Goal: Task Accomplishment & Management: Use online tool/utility

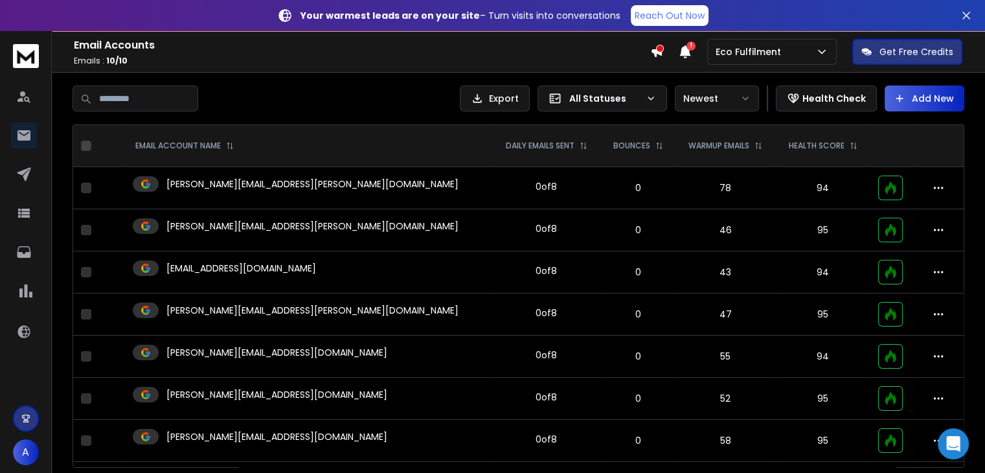
click at [758, 50] on p "Eco Fulfilment" at bounding box center [750, 51] width 71 height 13
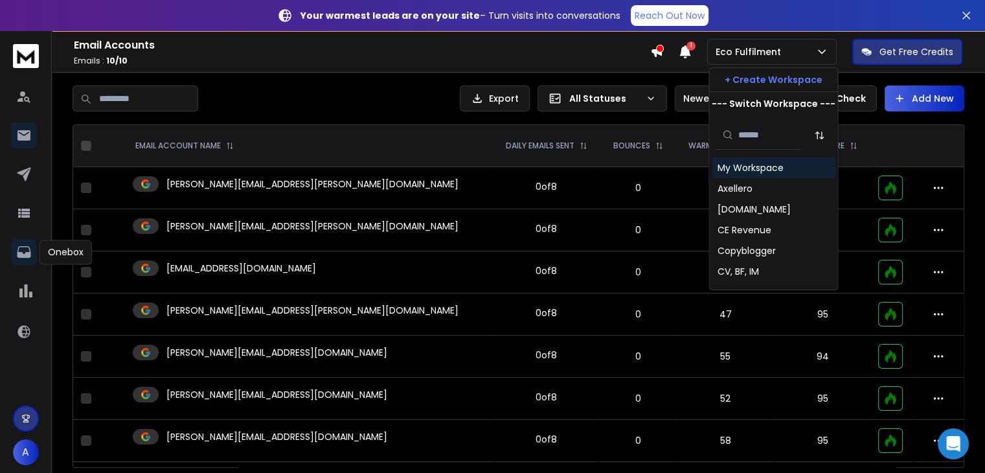
click at [14, 245] on link at bounding box center [24, 252] width 26 height 26
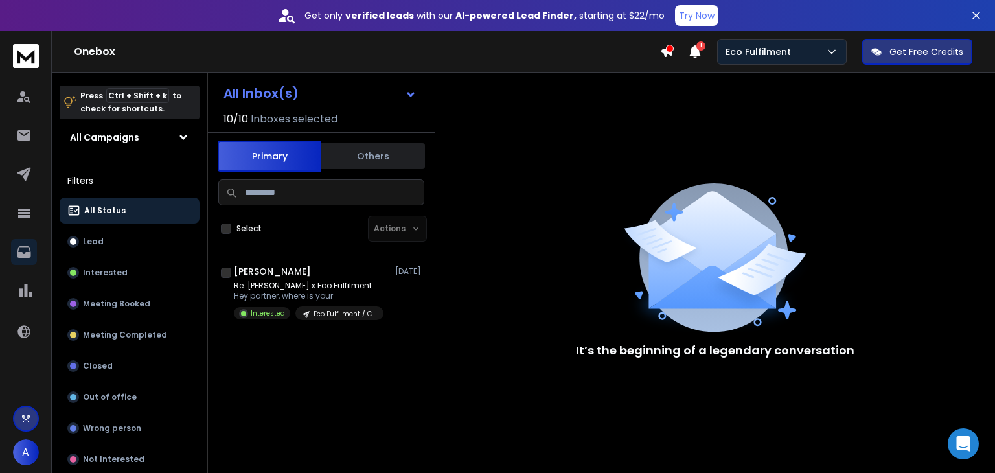
click at [769, 52] on p "Eco Fulfilment" at bounding box center [760, 51] width 71 height 13
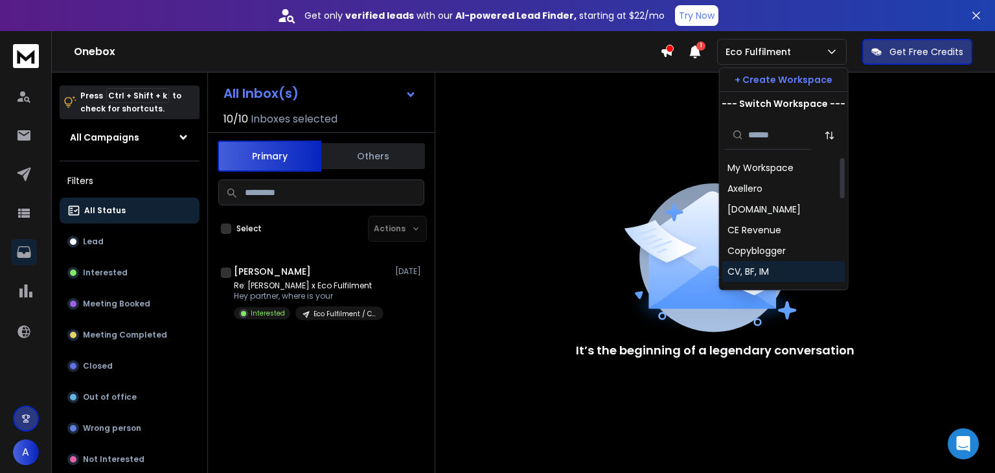
click at [764, 271] on div "CV, BF, IM" at bounding box center [747, 271] width 41 height 13
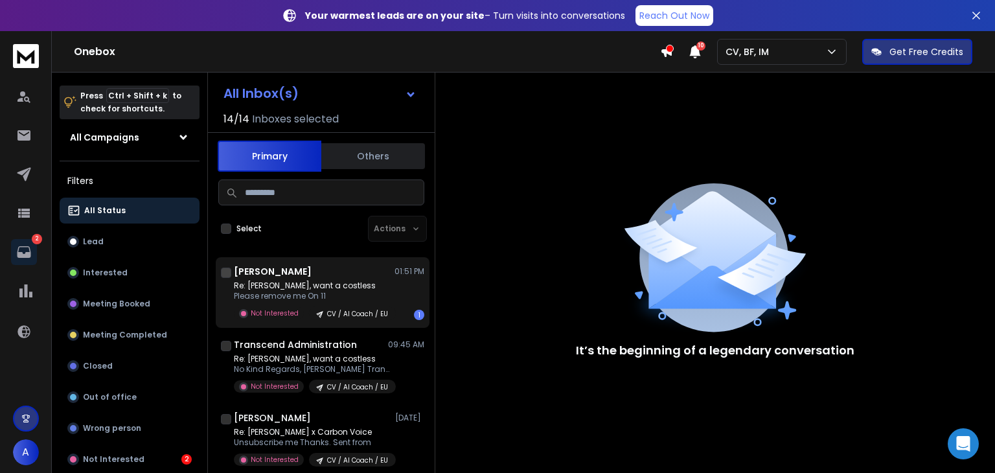
click at [363, 264] on div "Carissa Bub 01:51 PM Re: Carissa, want a costless Please remove me On 11 Not In…" at bounding box center [323, 292] width 214 height 71
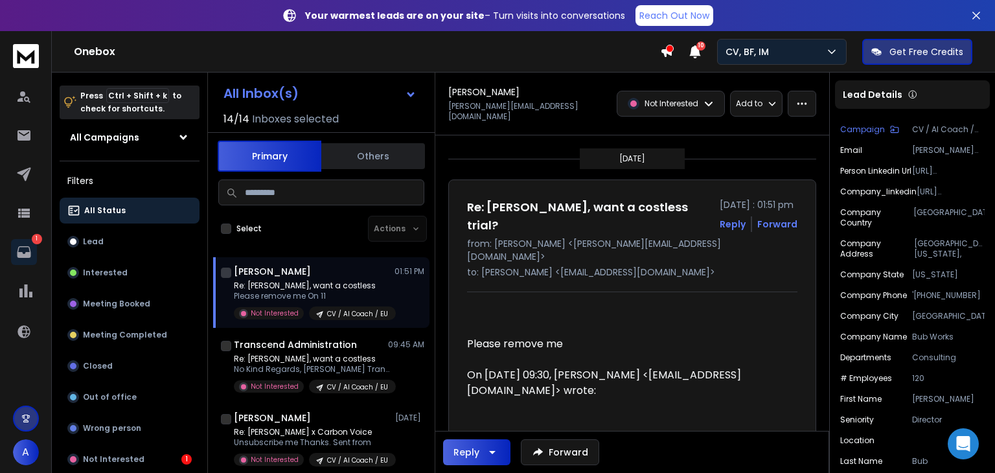
click at [762, 52] on p "CV, BF, IM" at bounding box center [749, 51] width 49 height 13
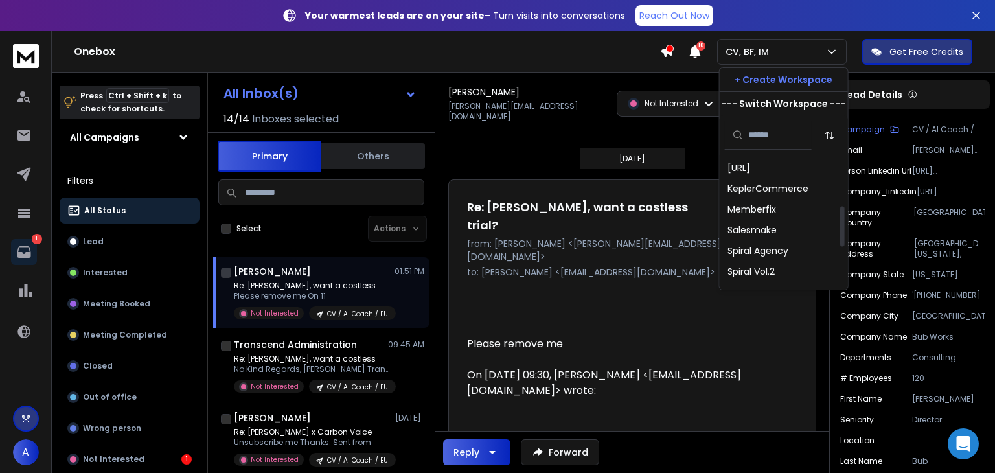
scroll to position [285, 0]
drag, startPoint x: 842, startPoint y: 174, endPoint x: 832, endPoint y: 283, distance: 109.2
click at [840, 283] on div at bounding box center [842, 266] width 5 height 40
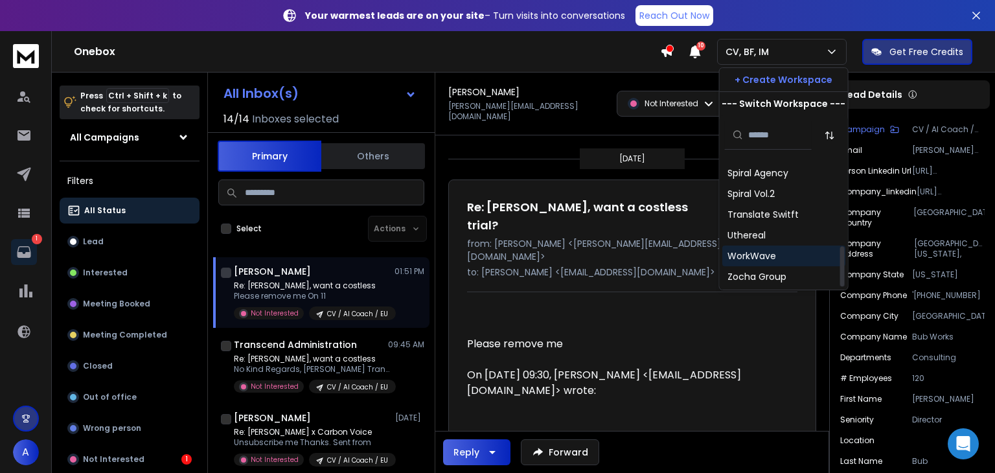
click at [787, 260] on div "WorkWave" at bounding box center [783, 255] width 123 height 21
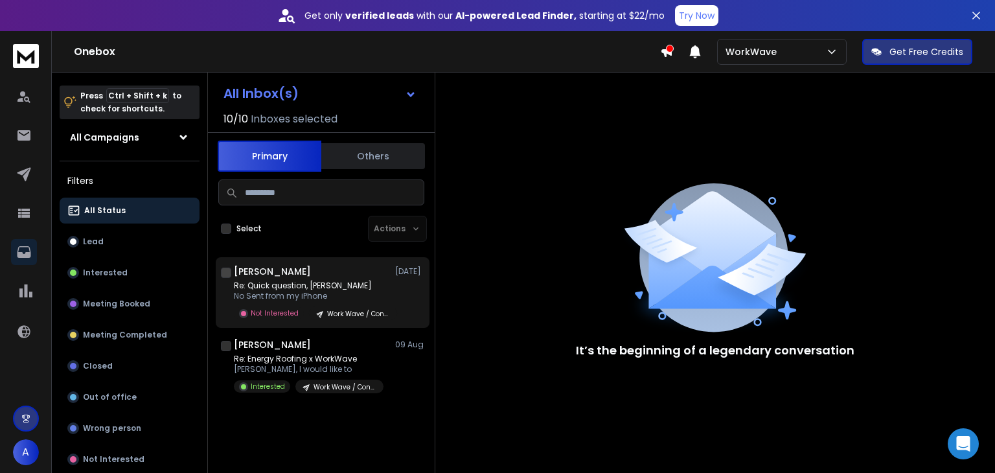
click at [332, 282] on p "Re: Quick question, Wardell" at bounding box center [311, 285] width 155 height 10
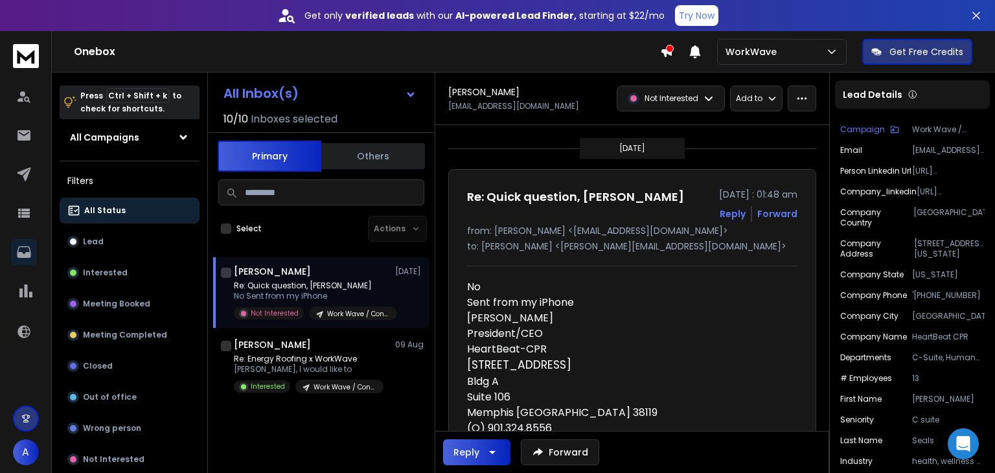
click at [19, 53] on img at bounding box center [26, 56] width 26 height 24
